Goal: Check status: Check status

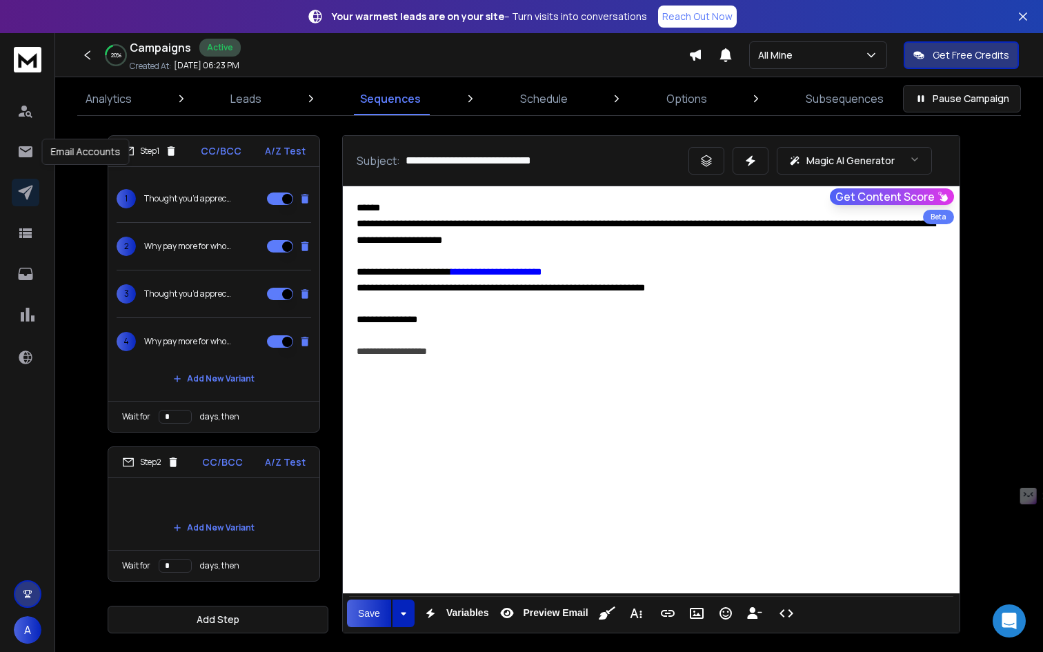
scroll to position [280, 0]
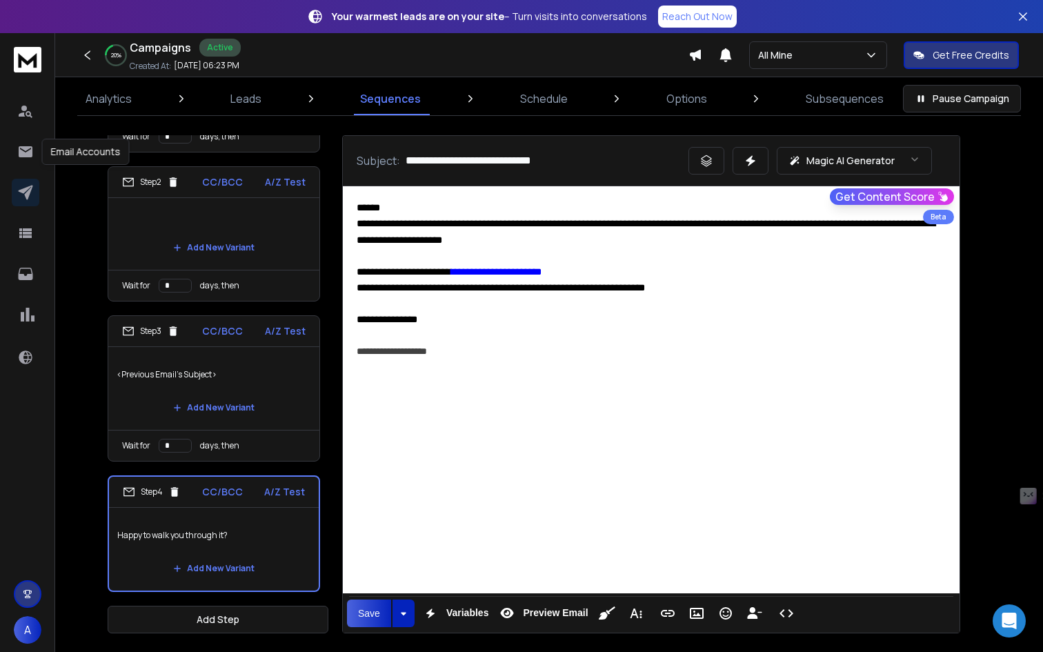
click at [20, 148] on icon at bounding box center [25, 151] width 17 height 17
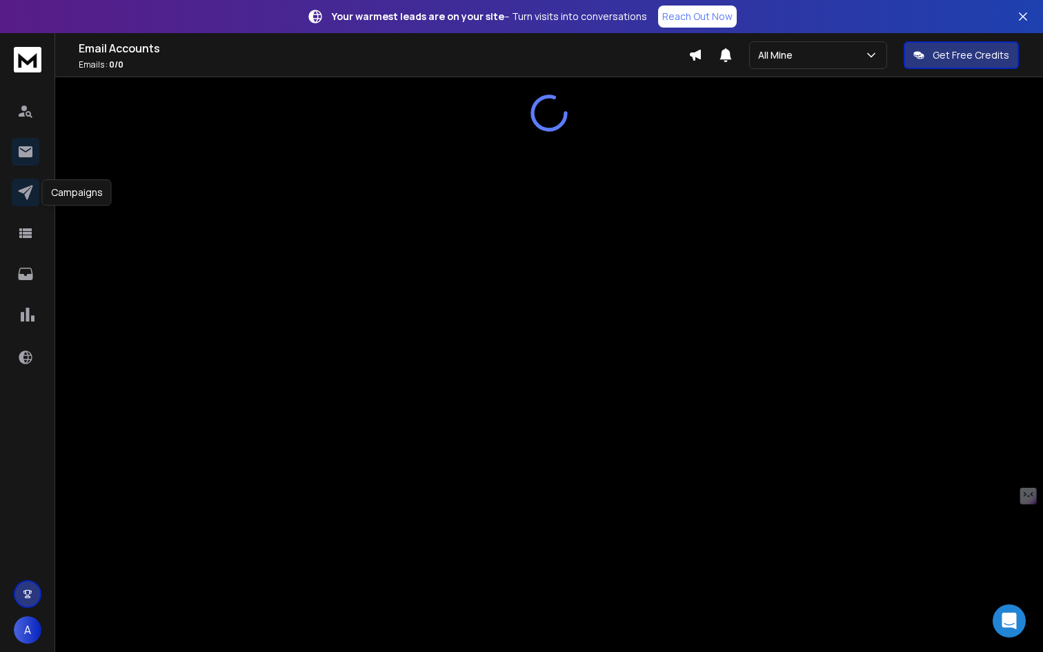
click at [24, 196] on icon at bounding box center [25, 192] width 17 height 17
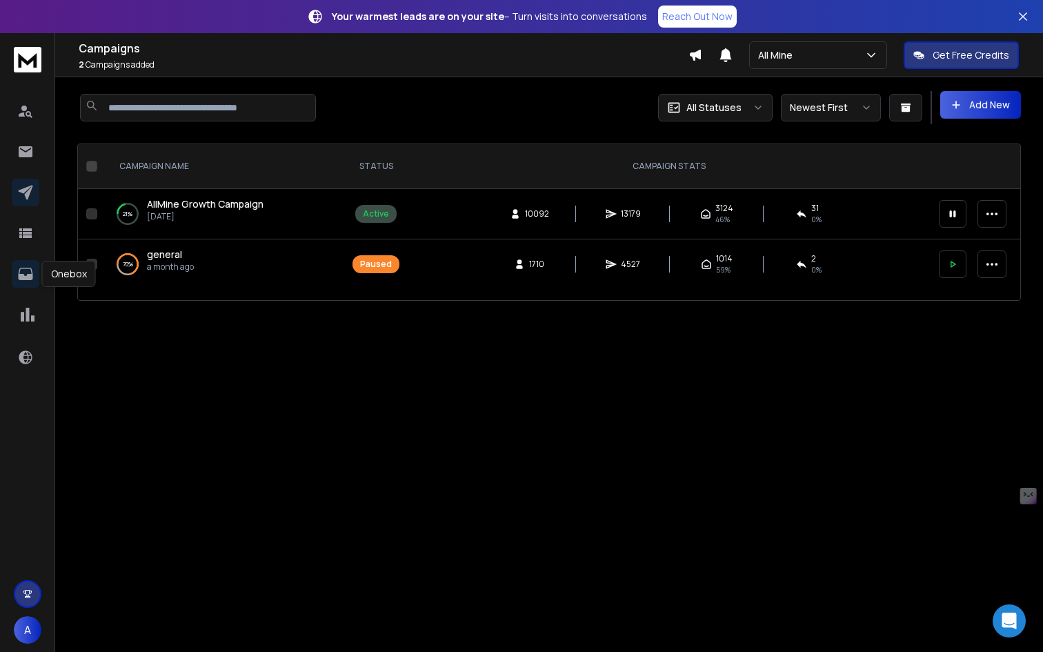
click at [21, 285] on link at bounding box center [26, 274] width 28 height 28
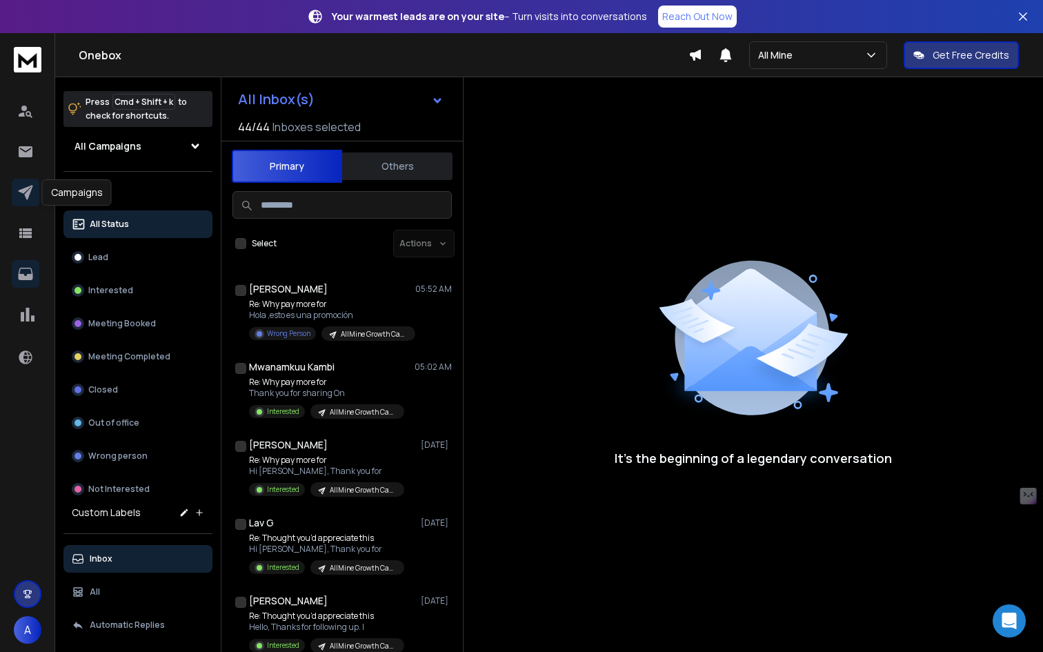
click at [20, 197] on icon at bounding box center [25, 192] width 17 height 17
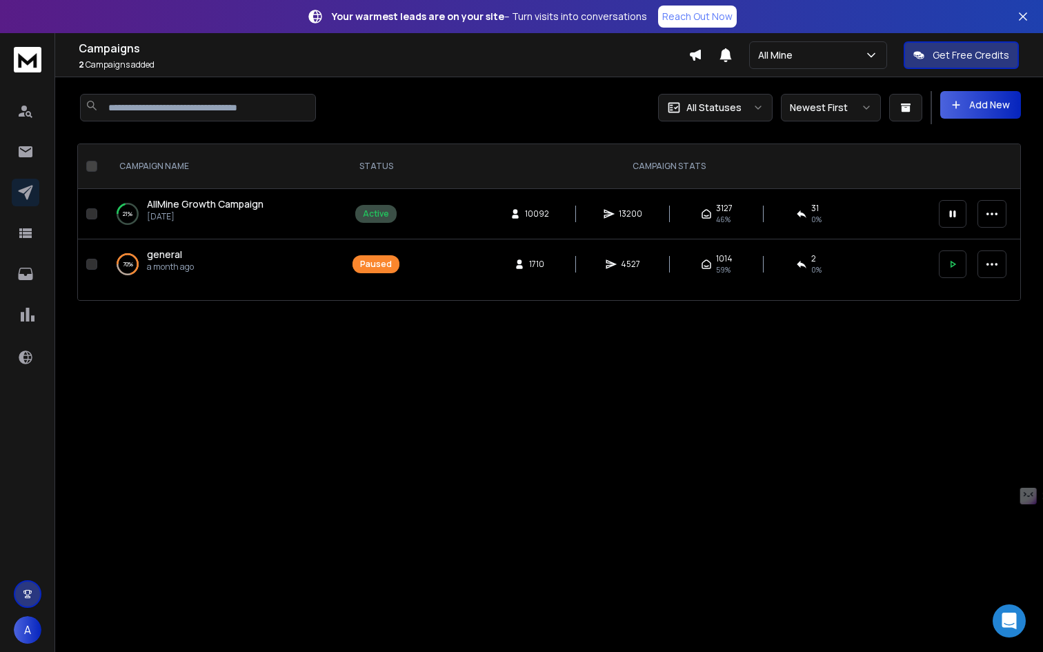
click at [246, 205] on span "AllMine Growth Campaign" at bounding box center [205, 203] width 117 height 13
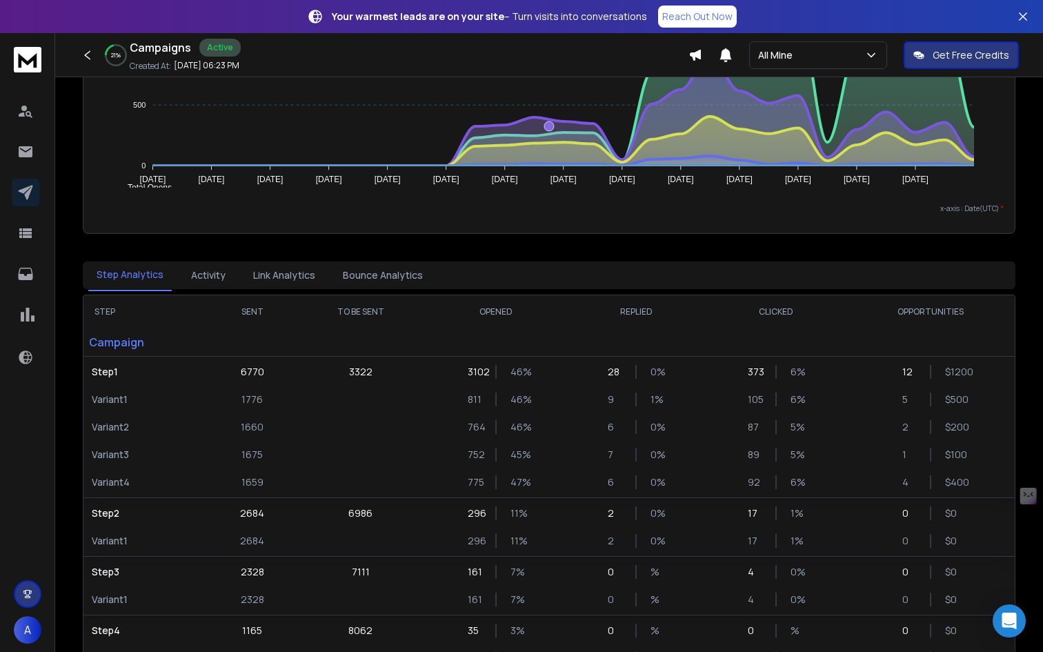
scroll to position [502, 0]
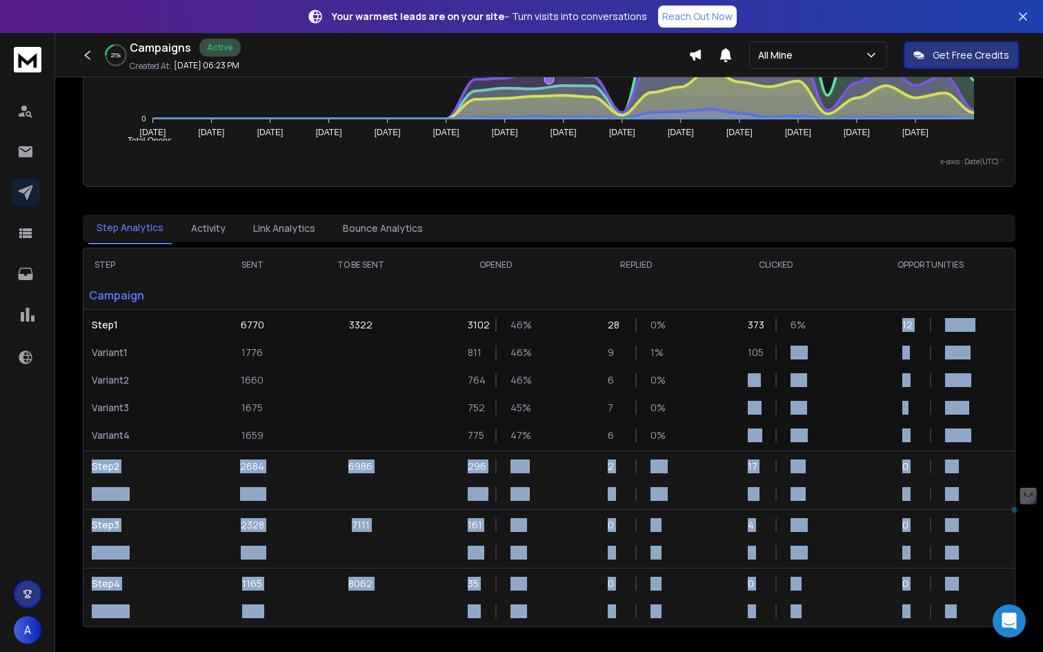
drag, startPoint x: 959, startPoint y: 616, endPoint x: 791, endPoint y: 339, distance: 323.7
click at [791, 339] on tbody "Campaign Step 1 Variant 1 Variant 2 Variant 3 Variant 4 6770 1776 1660 1675 165…" at bounding box center [548, 453] width 931 height 345
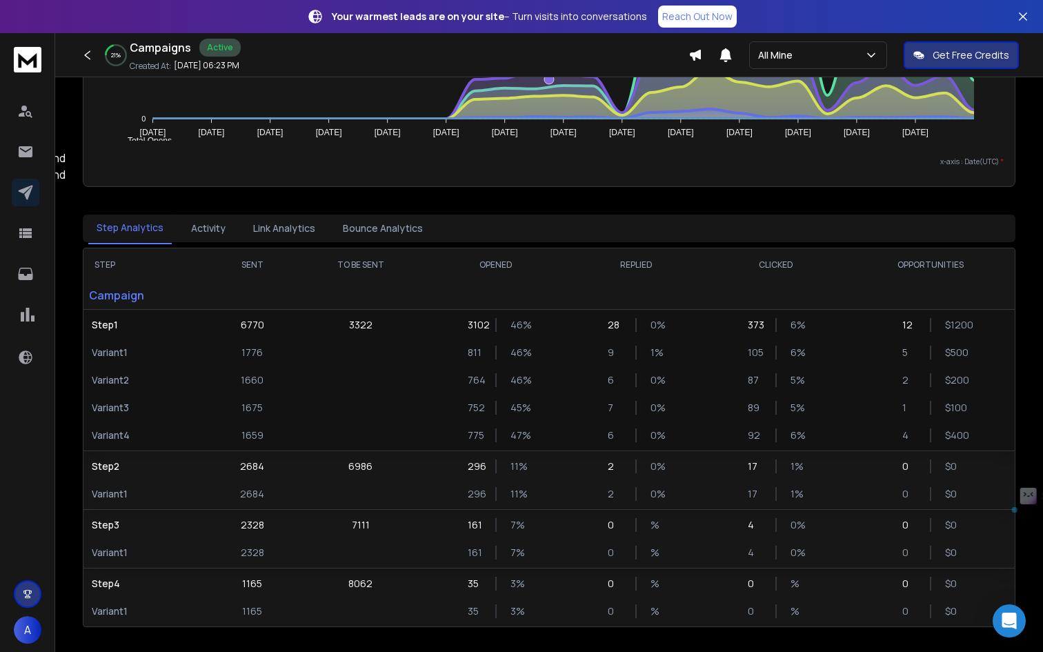
click at [783, 325] on div "373 6 %" at bounding box center [776, 325] width 57 height 14
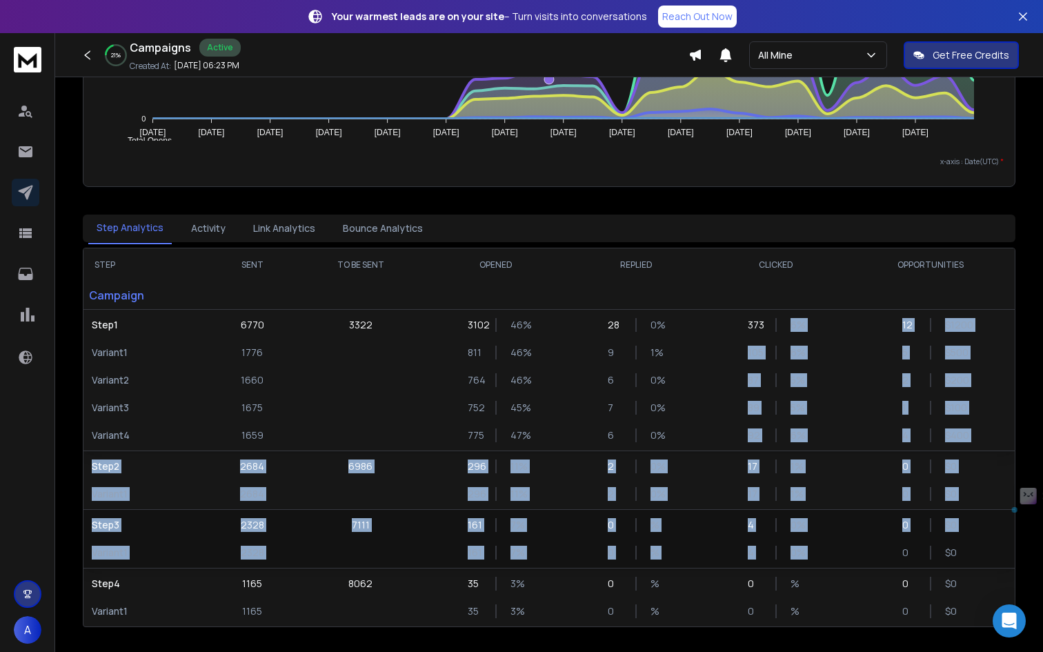
drag, startPoint x: 781, startPoint y: 318, endPoint x: 902, endPoint y: 561, distance: 271.4
click at [902, 558] on tbody "Campaign Step 1 Variant 1 Variant 2 Variant 3 Variant 4 6770 1776 1660 1675 165…" at bounding box center [548, 453] width 931 height 345
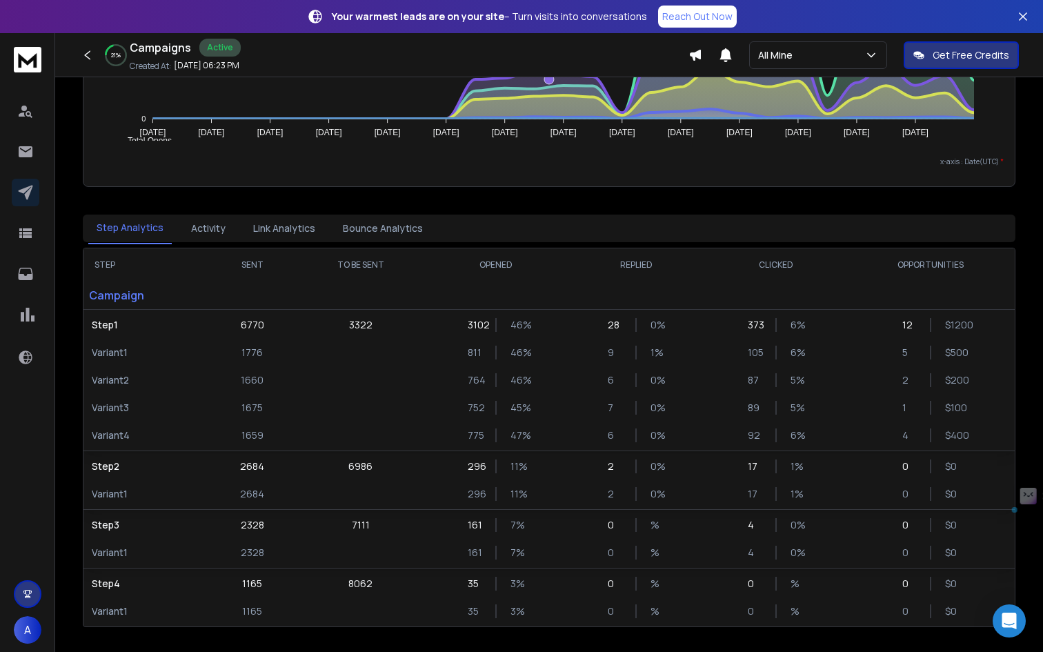
click at [571, 183] on div "Sent Total Opens Unique Opens Links Clicked Total Replies 1500 1500 1000 1000 5…" at bounding box center [549, 33] width 932 height 308
click at [361, 232] on button "Bounce Analytics" at bounding box center [382, 228] width 97 height 30
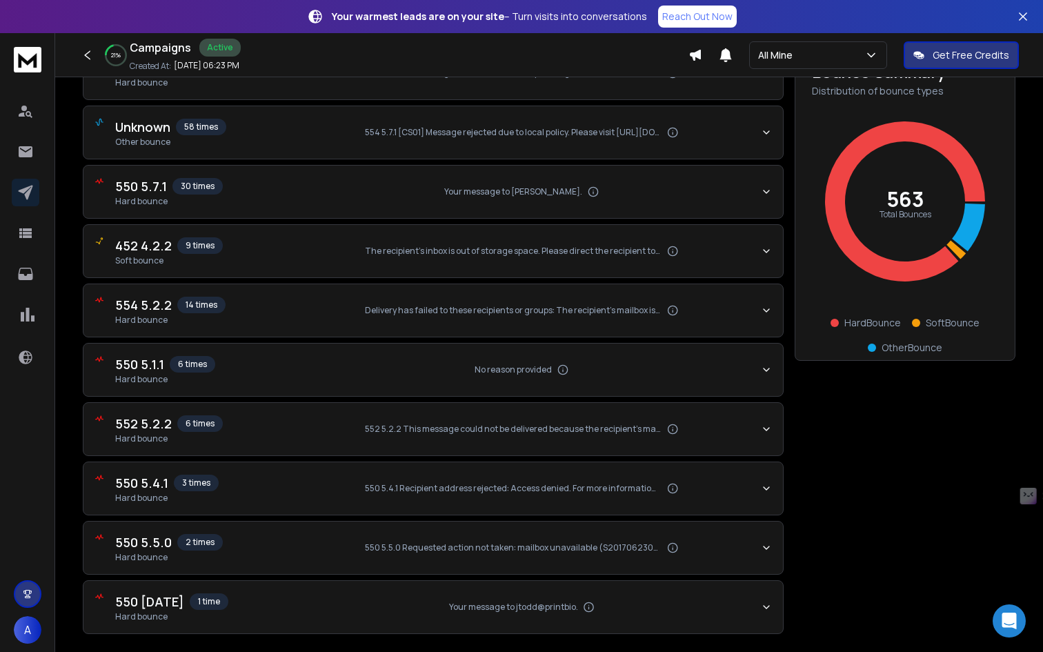
scroll to position [749, 0]
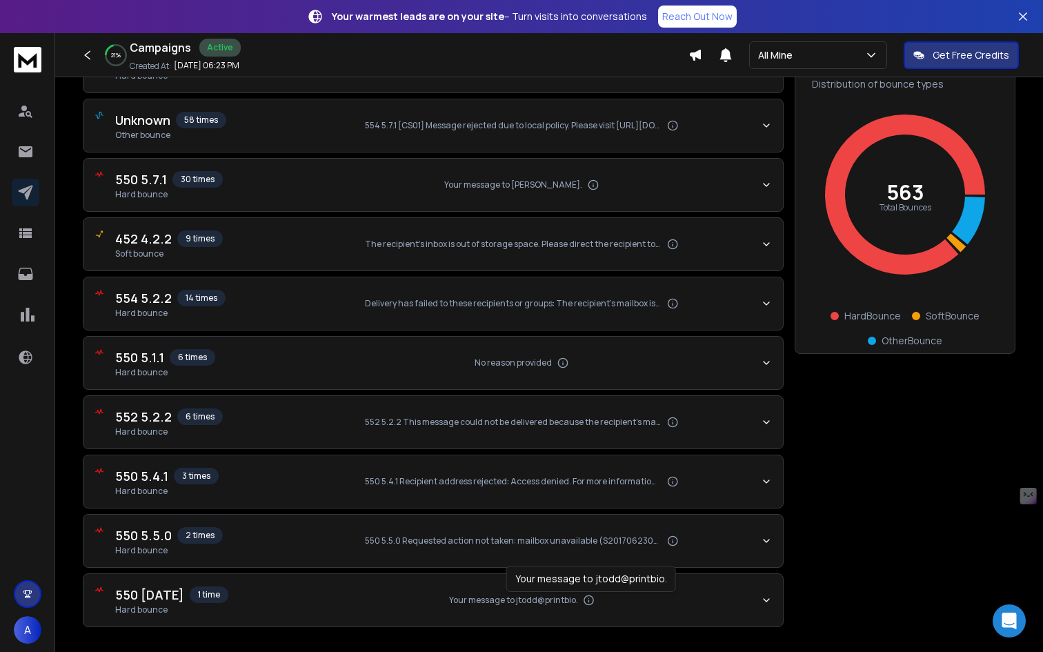
click at [589, 600] on button "550 [DATE] 1 time Hard bounce Your message to jtodd@printbio." at bounding box center [432, 600] width 699 height 52
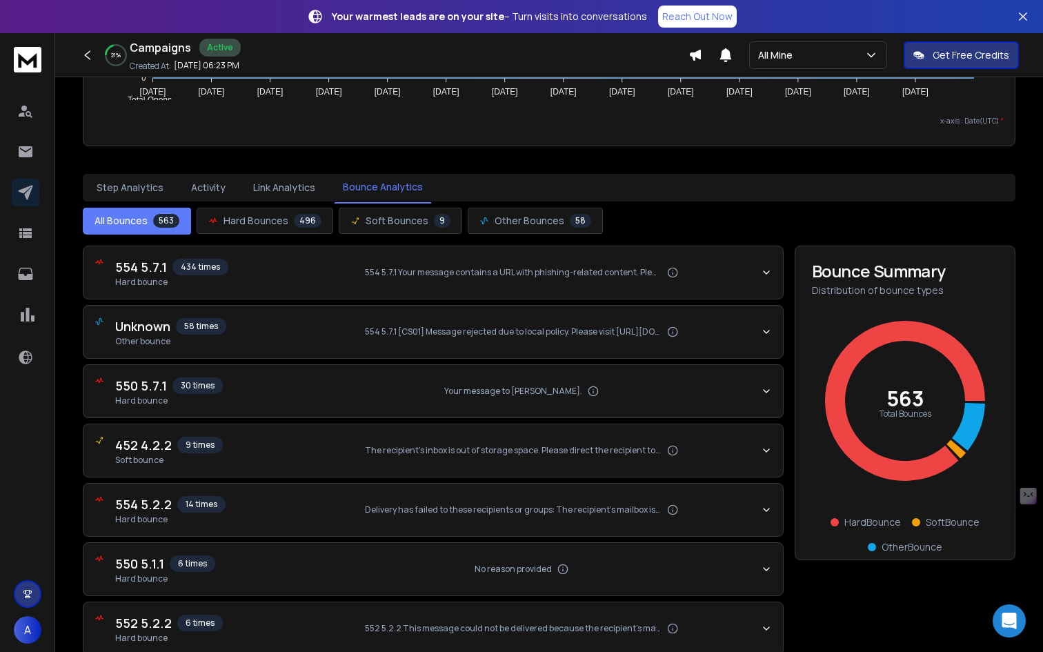
scroll to position [476, 0]
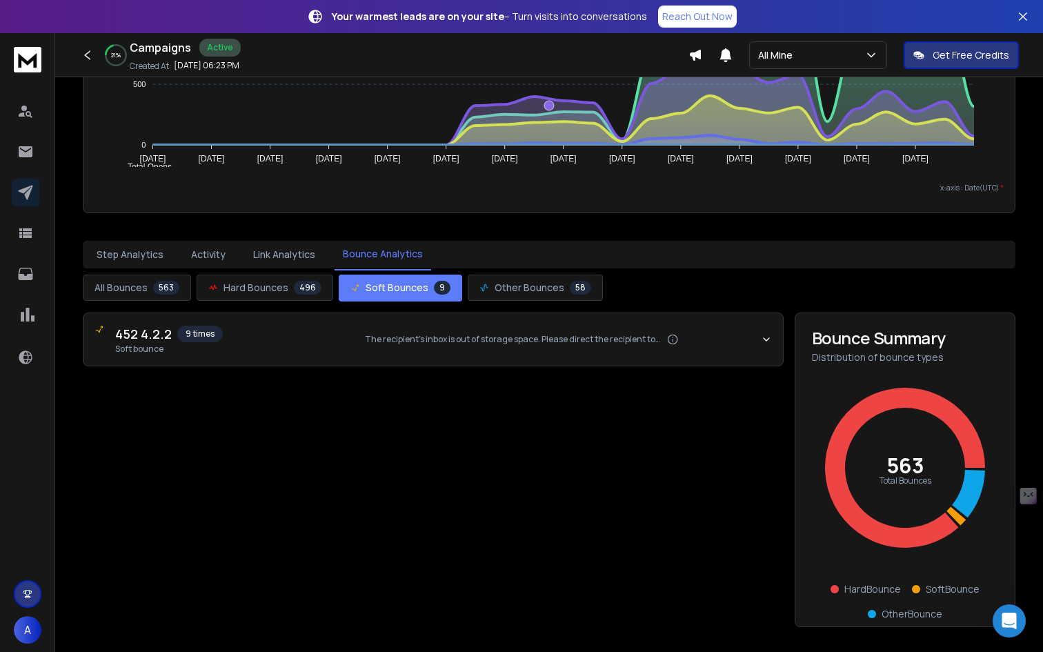
click at [410, 221] on div "Leads Contacted 6770 Open Rate 46.14 % 3124 Total Click Rate 5.70 % 386 Total R…" at bounding box center [549, 190] width 932 height 884
click at [521, 282] on span "Other Bounces" at bounding box center [529, 288] width 70 height 14
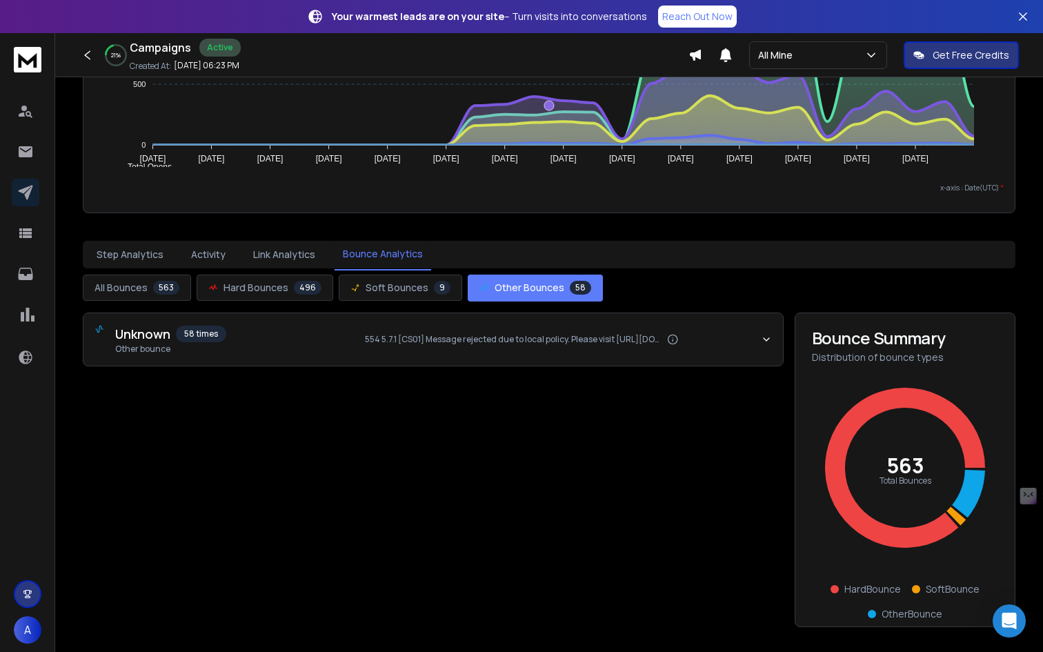
scroll to position [474, 0]
